Goal: Task Accomplishment & Management: Manage account settings

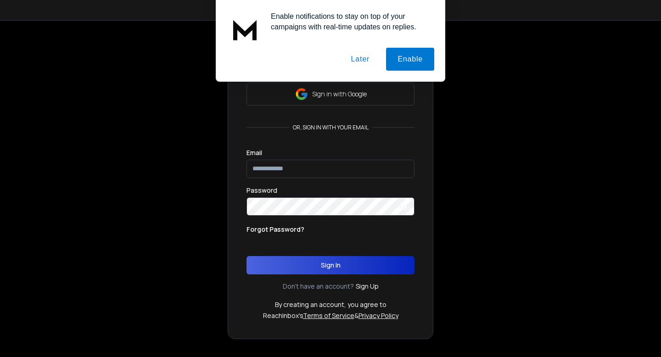
click at [297, 168] on input "email" at bounding box center [331, 169] width 168 height 18
paste input "**********"
drag, startPoint x: 314, startPoint y: 168, endPoint x: 362, endPoint y: 173, distance: 48.4
click at [362, 173] on input "**********" at bounding box center [331, 169] width 168 height 18
type input "**********"
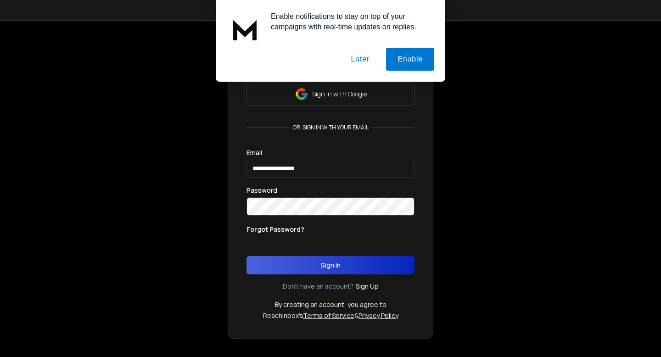
click at [282, 260] on button "Sign In" at bounding box center [331, 265] width 168 height 18
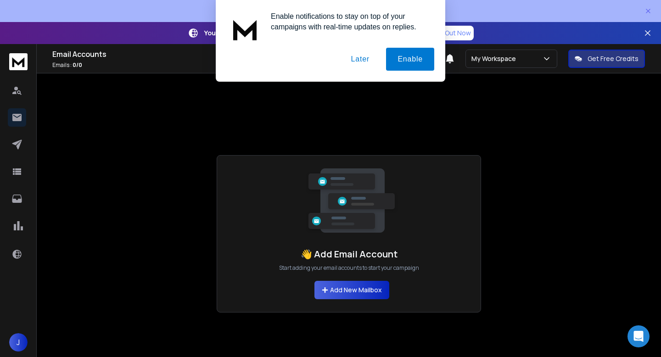
click at [517, 59] on div "Enable notifications to stay on top of your campaigns with real-time updates on…" at bounding box center [330, 41] width 661 height 82
click at [366, 53] on button "Later" at bounding box center [359, 59] width 41 height 23
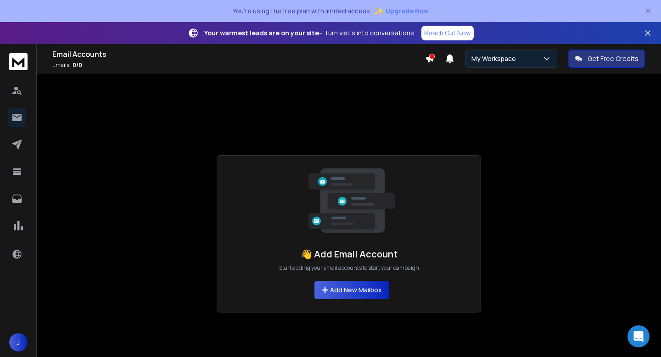
click at [526, 62] on div "My Workspace" at bounding box center [511, 58] width 80 height 9
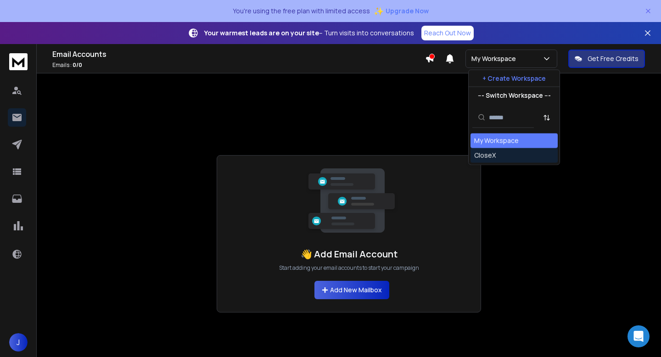
click at [494, 155] on div "CloseX" at bounding box center [485, 155] width 22 height 9
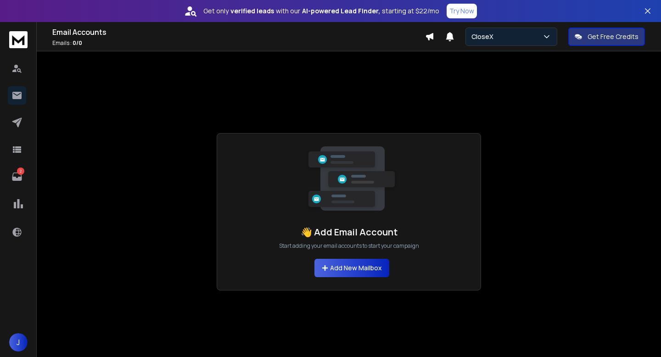
click at [504, 38] on div "CloseX" at bounding box center [511, 36] width 80 height 9
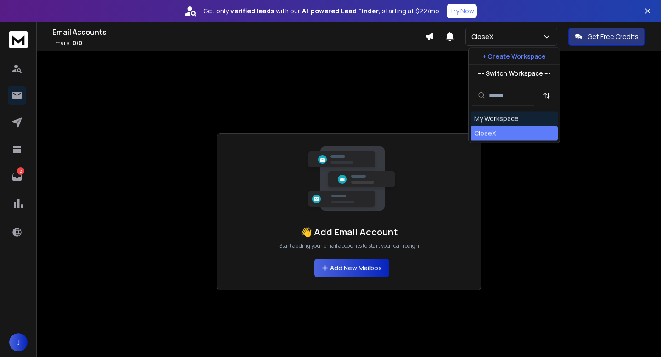
click at [499, 74] on p "--- Switch Workspace ---" at bounding box center [514, 73] width 73 height 9
click at [501, 73] on p "--- Switch Workspace ---" at bounding box center [514, 73] width 73 height 9
click at [482, 118] on div "My Workspace" at bounding box center [496, 118] width 45 height 9
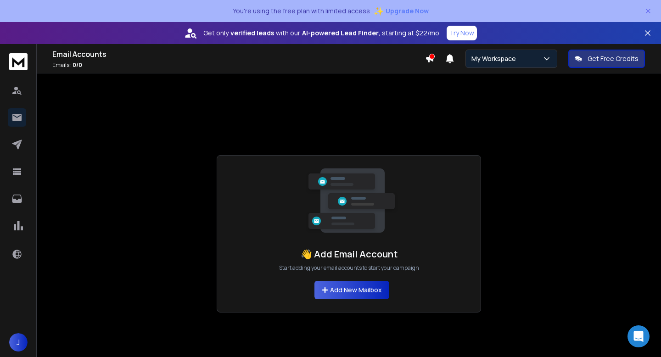
click at [544, 62] on icon "button" at bounding box center [546, 58] width 9 height 9
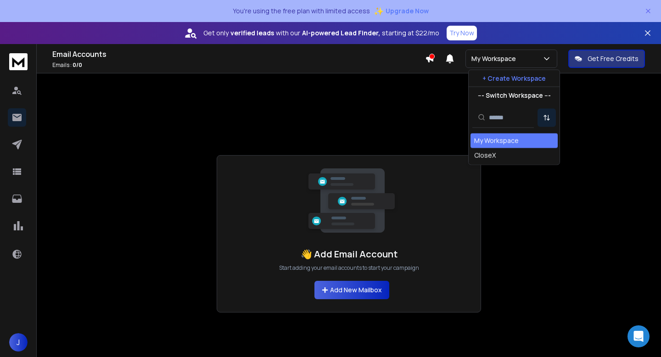
click at [549, 117] on icon "Sort by Sort A-Z" at bounding box center [546, 117] width 7 height 7
click at [573, 127] on div "👋 Add Email Account Start adding your email accounts to start your campaign Add…" at bounding box center [348, 234] width 595 height 302
click at [484, 155] on div "CloseX" at bounding box center [485, 155] width 22 height 9
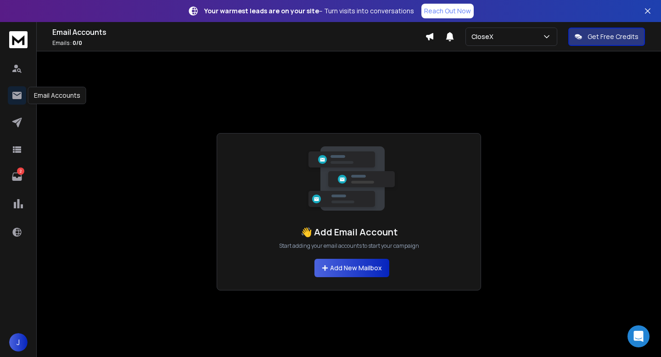
click at [22, 101] on icon at bounding box center [16, 95] width 11 height 11
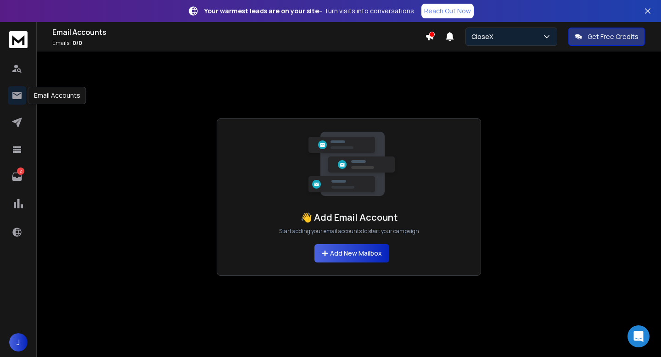
click at [551, 40] on icon "button" at bounding box center [546, 36] width 9 height 9
